Goal: Check status: Check status

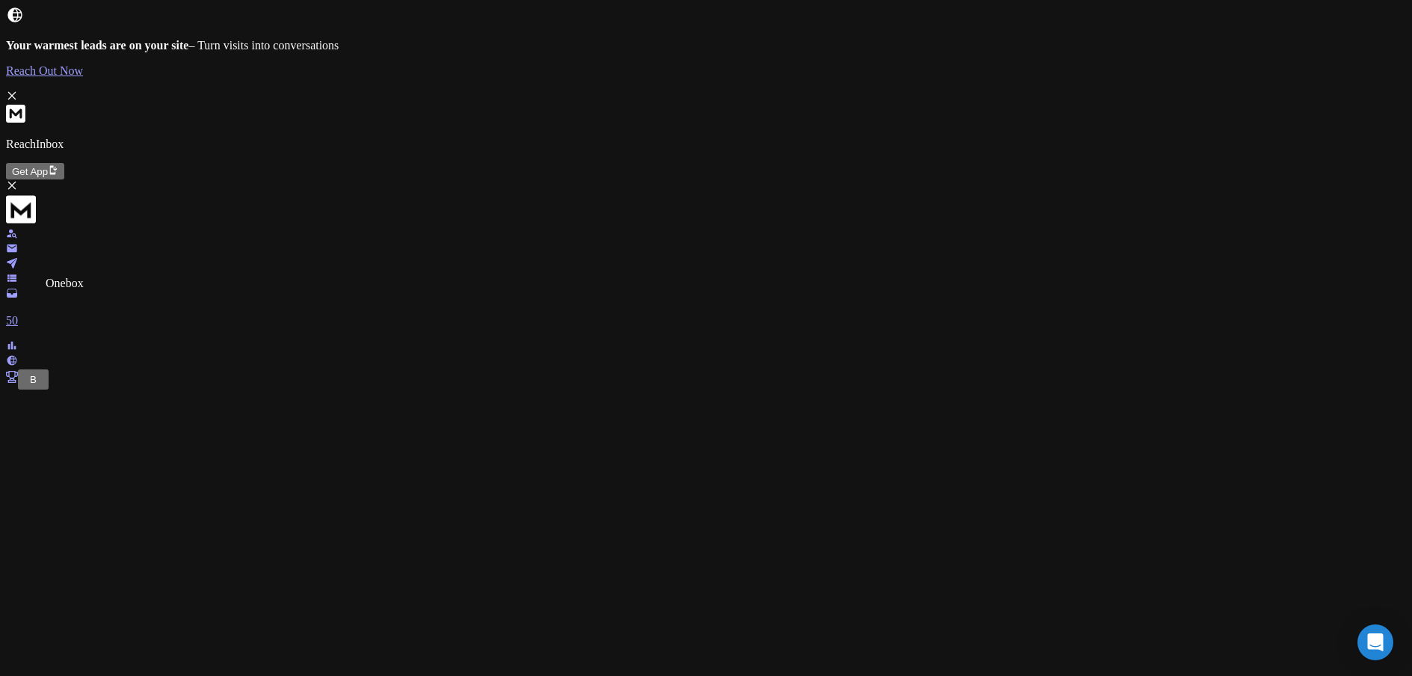
click at [17, 290] on icon at bounding box center [12, 292] width 10 height 9
click at [18, 339] on icon at bounding box center [12, 345] width 12 height 12
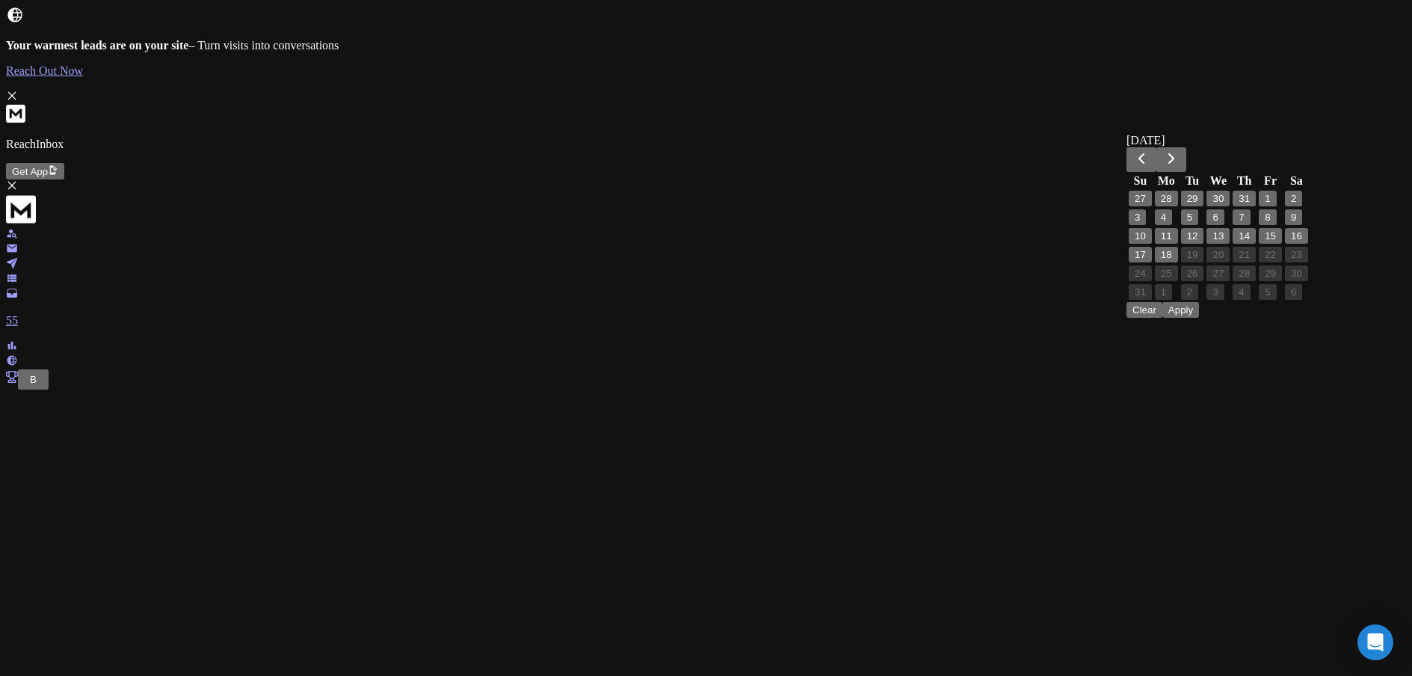
click at [1178, 262] on button "18" at bounding box center [1165, 255] width 23 height 16
click at [1199, 318] on button "Apply" at bounding box center [1180, 310] width 37 height 16
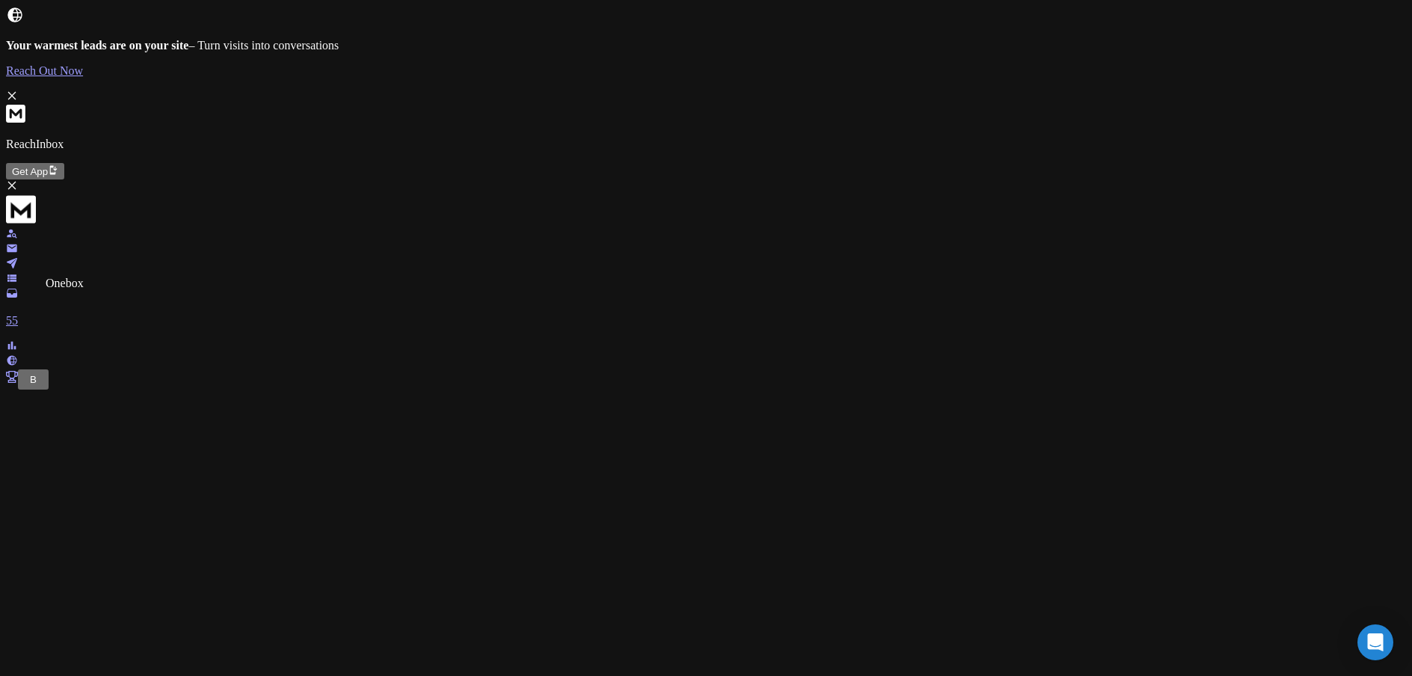
click at [18, 287] on icon at bounding box center [12, 293] width 12 height 12
